Goal: Navigation & Orientation: Find specific page/section

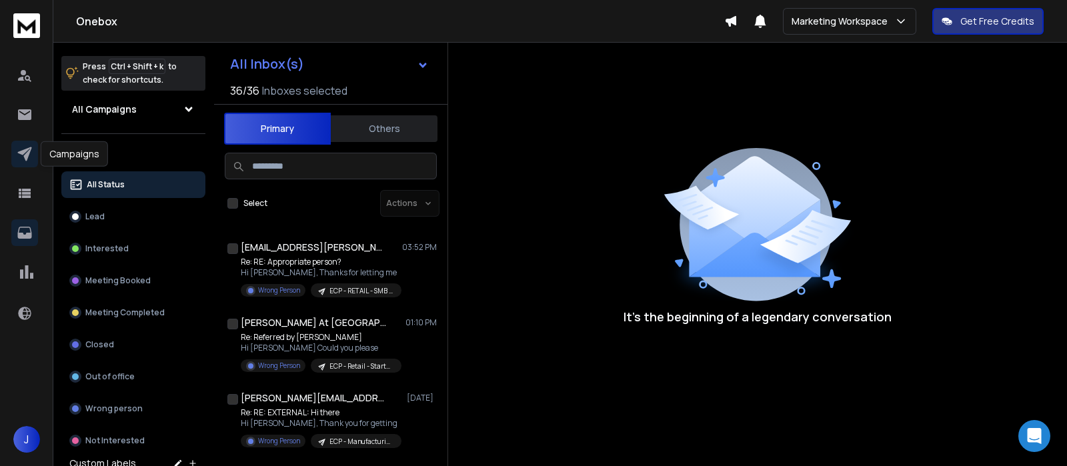
click at [25, 146] on icon at bounding box center [25, 154] width 16 height 16
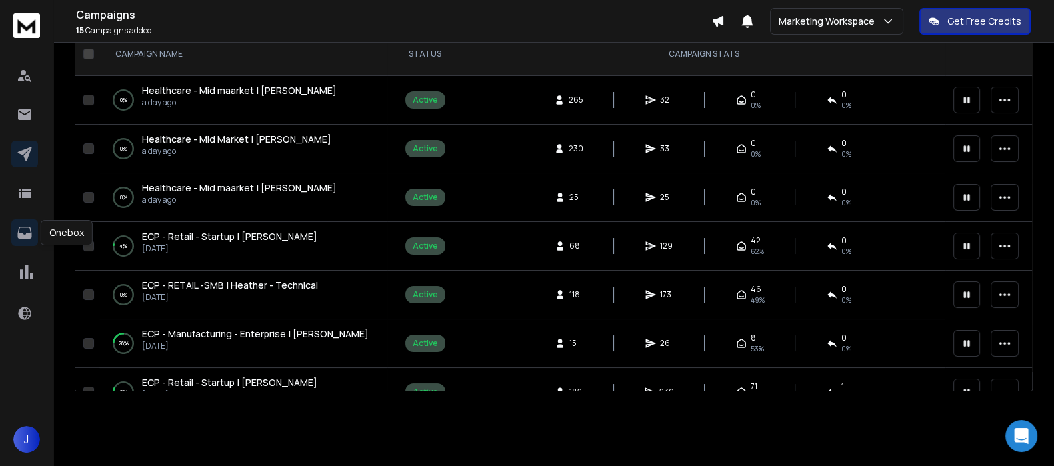
click at [17, 239] on icon at bounding box center [25, 233] width 16 height 16
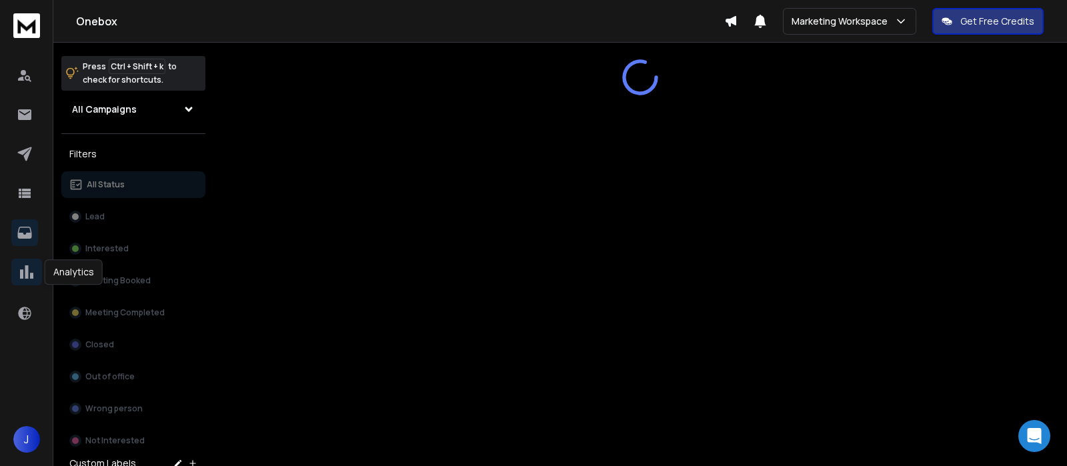
click at [24, 272] on icon at bounding box center [27, 272] width 20 height 20
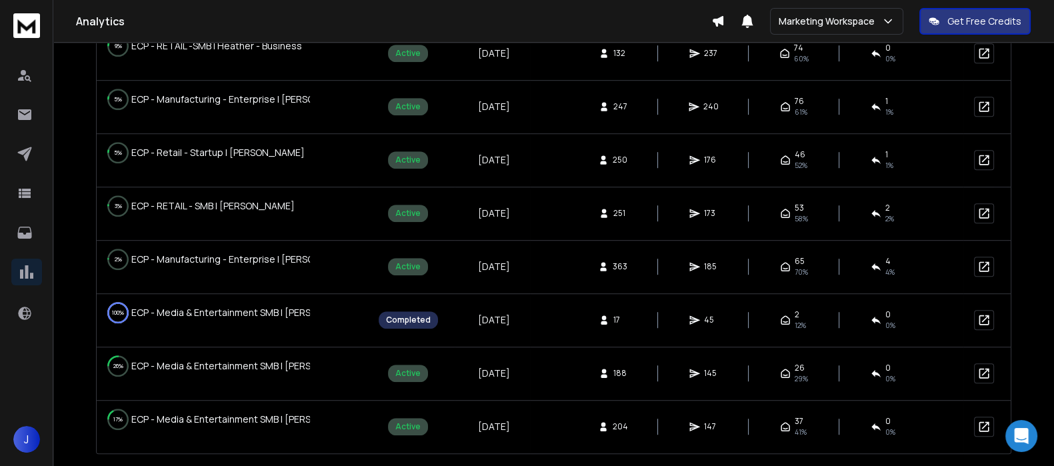
scroll to position [866, 0]
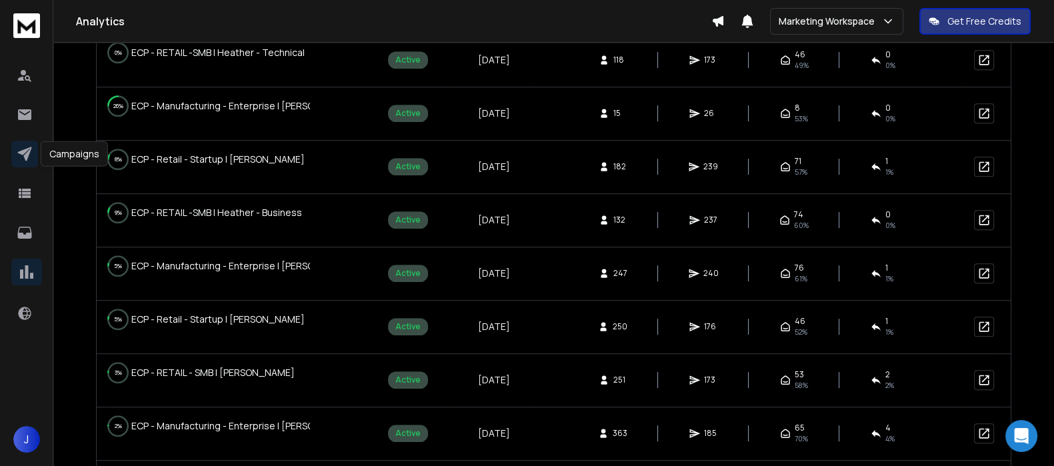
click at [27, 157] on icon at bounding box center [24, 154] width 14 height 14
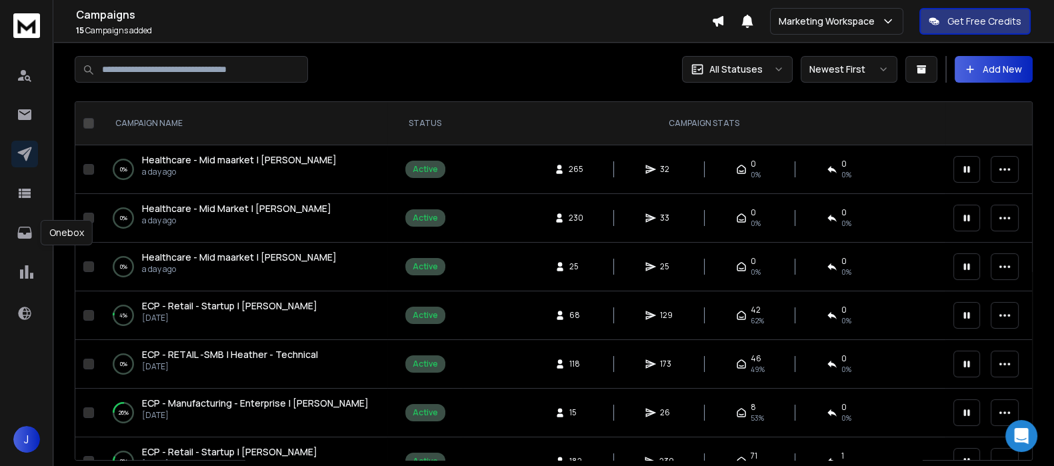
click at [29, 247] on div at bounding box center [26, 234] width 31 height 31
click at [22, 238] on icon at bounding box center [24, 233] width 14 height 12
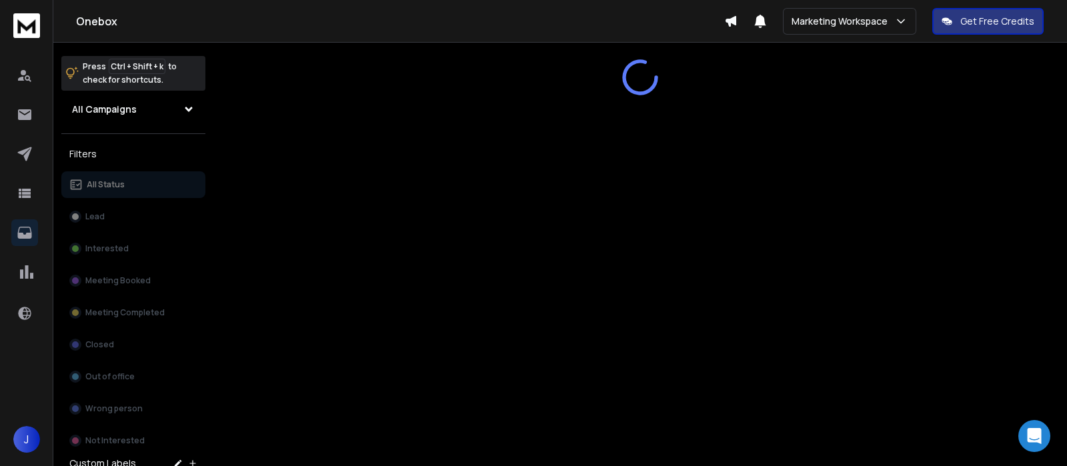
click at [141, 374] on div "All Status Lead Interested Meeting Booked Meeting Completed Closed Out of offic…" at bounding box center [133, 312] width 144 height 283
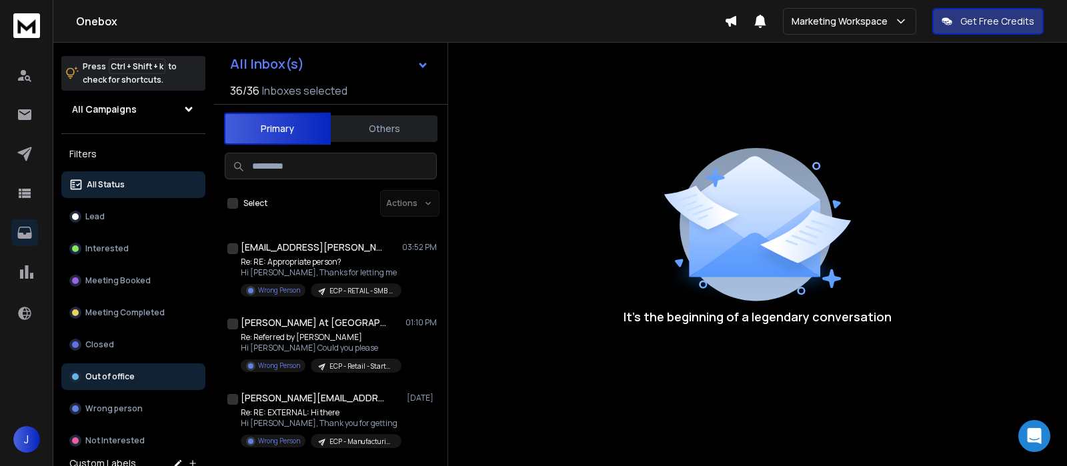
click at [120, 377] on p "Out of office" at bounding box center [109, 376] width 49 height 11
